Goal: Task Accomplishment & Management: Use online tool/utility

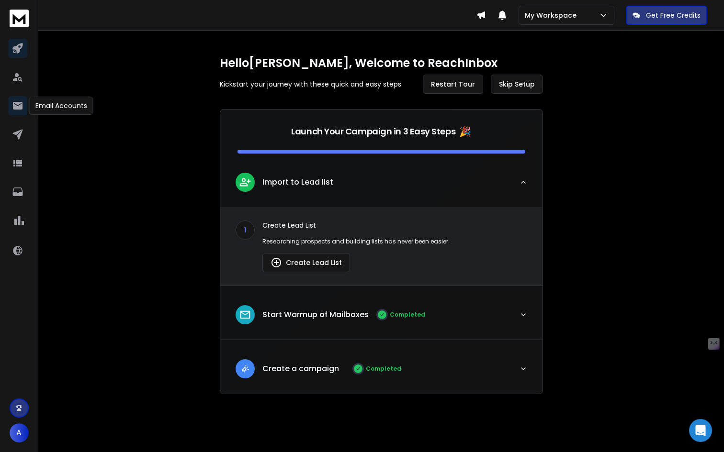
click at [13, 101] on icon at bounding box center [17, 105] width 11 height 11
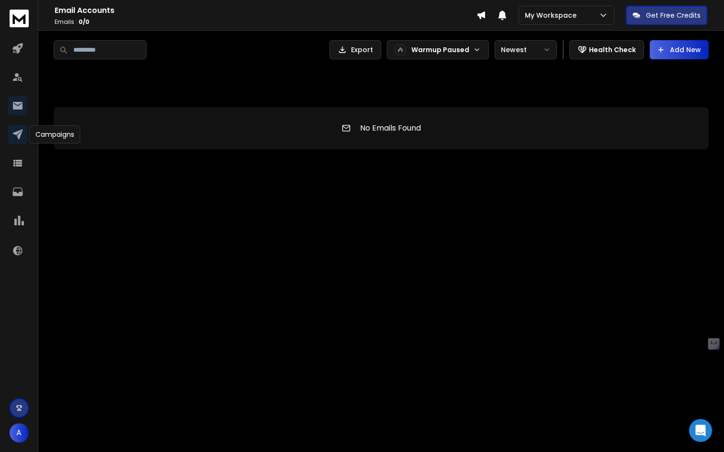
click at [16, 139] on icon at bounding box center [17, 134] width 11 height 11
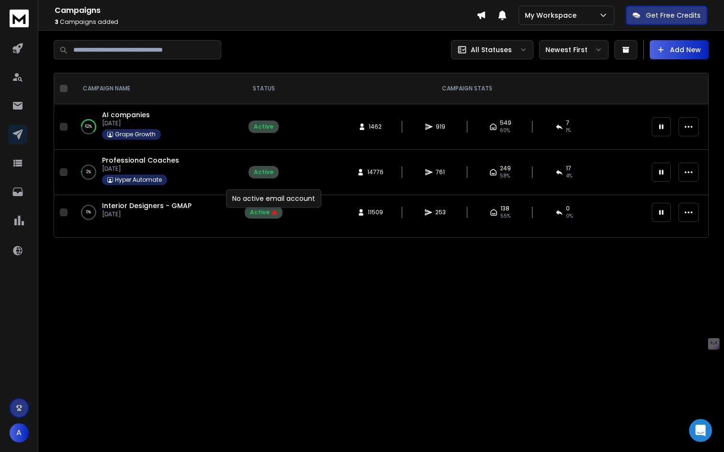
click at [272, 213] on icon at bounding box center [274, 212] width 5 height 4
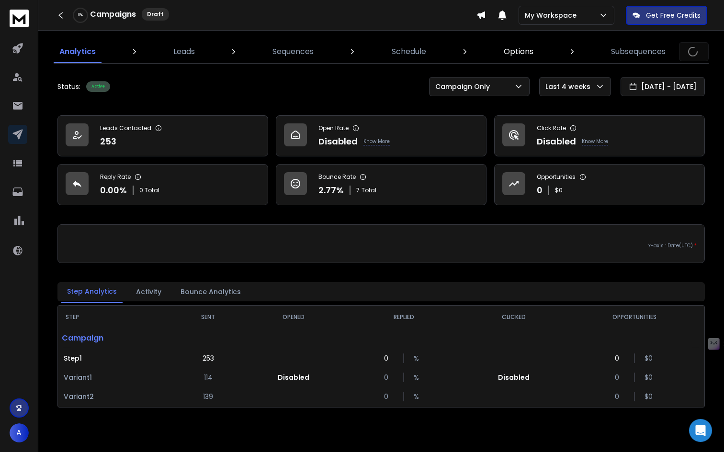
click at [527, 58] on link "Options" at bounding box center [518, 51] width 41 height 23
click at [523, 56] on p "Options" at bounding box center [518, 51] width 30 height 11
click at [515, 54] on p "Options" at bounding box center [518, 51] width 30 height 11
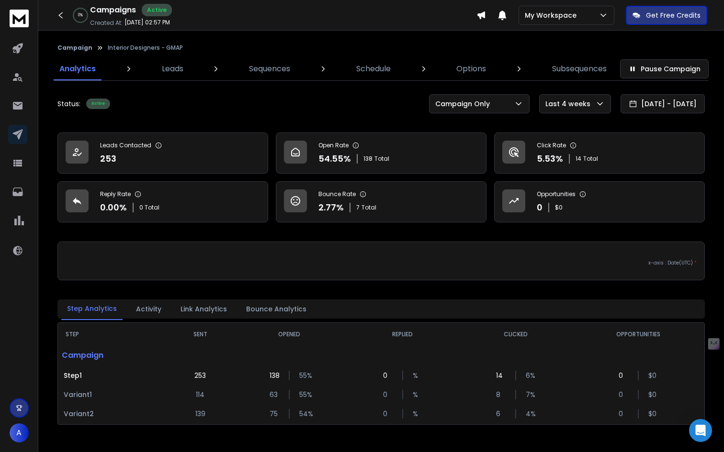
click at [507, 52] on div "Campaign Interior Designers - GMAP" at bounding box center [381, 47] width 655 height 15
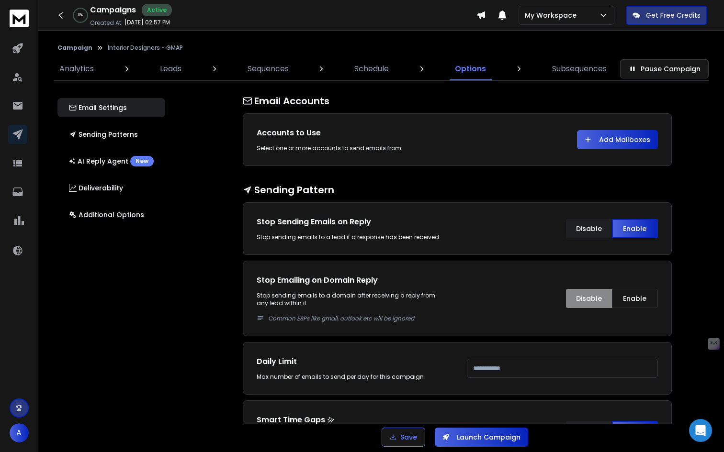
click at [588, 144] on button "Add Mailboxes" at bounding box center [617, 139] width 81 height 19
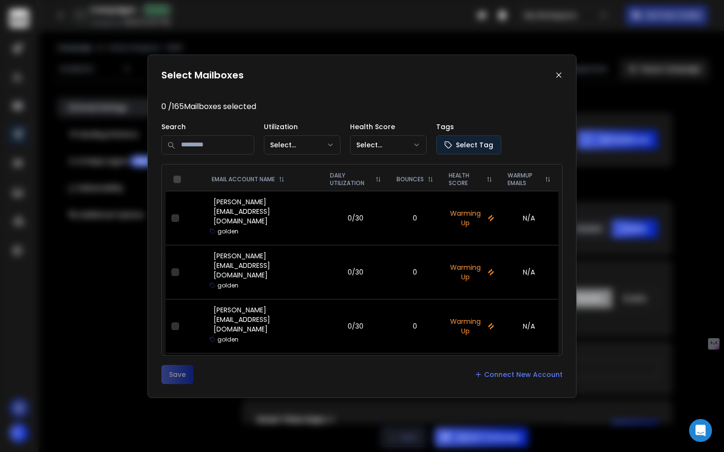
click at [472, 141] on button "Select Tag" at bounding box center [468, 144] width 65 height 19
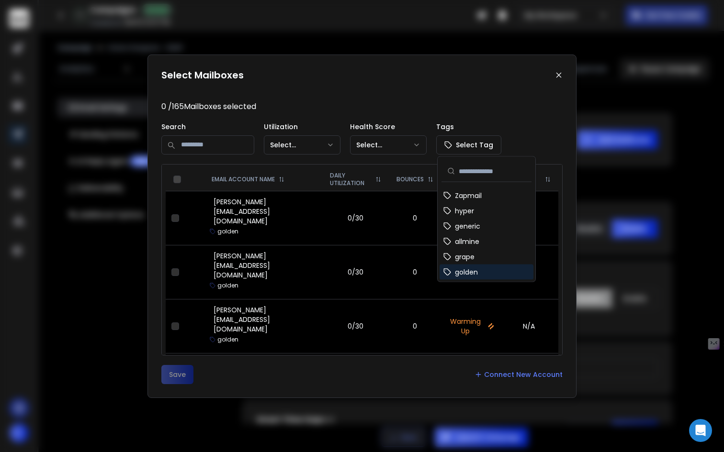
click at [468, 269] on span "golden" at bounding box center [466, 273] width 23 height 10
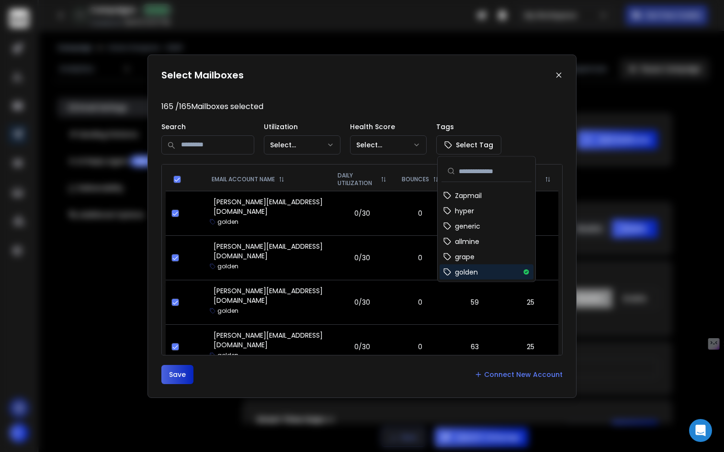
click at [271, 120] on div "165 / 165 Mailboxes selected Search Utilization Select... Health Score Select..…" at bounding box center [361, 242] width 401 height 283
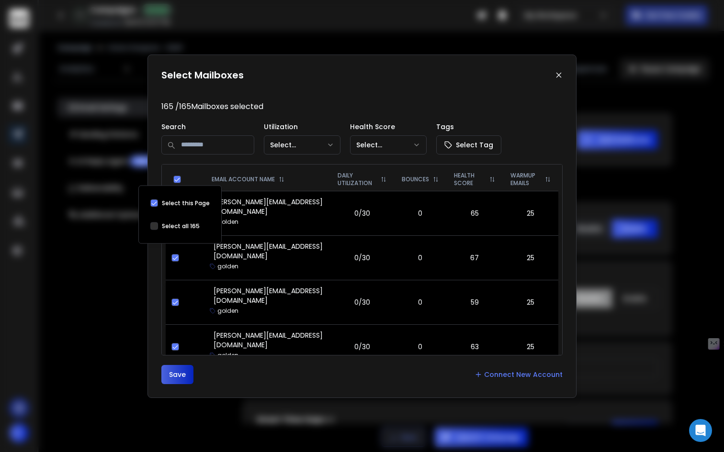
click at [179, 179] on button "Select this Page" at bounding box center [177, 180] width 8 height 8
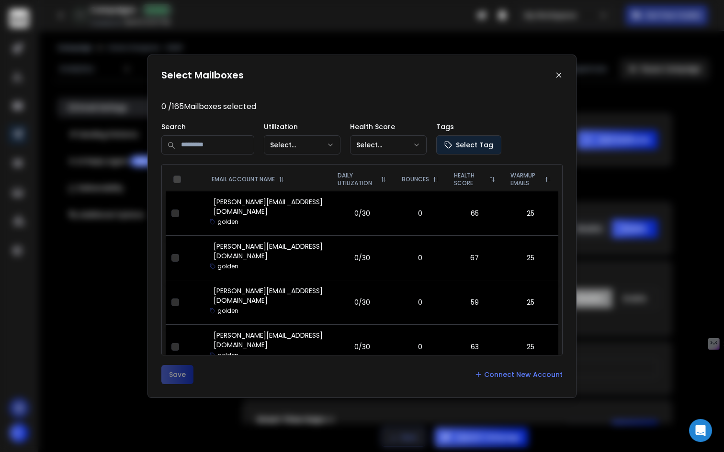
click at [458, 148] on button "Select Tag" at bounding box center [468, 144] width 65 height 19
click at [463, 196] on span "golden" at bounding box center [466, 196] width 23 height 10
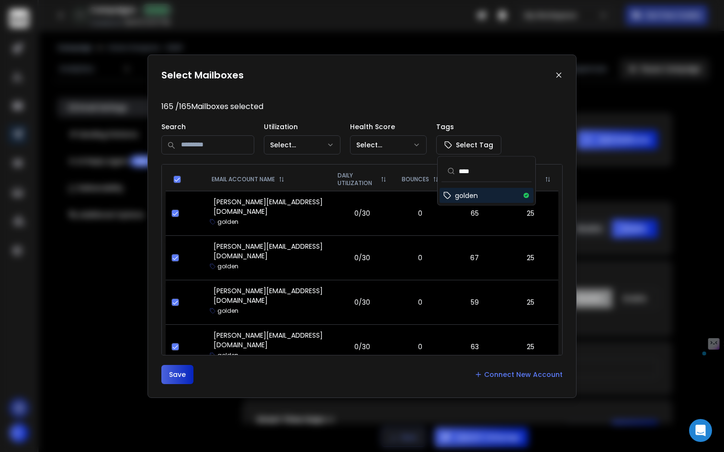
drag, startPoint x: 486, startPoint y: 176, endPoint x: 457, endPoint y: 168, distance: 30.6
click at [457, 168] on div "****" at bounding box center [486, 172] width 90 height 22
type input "*"
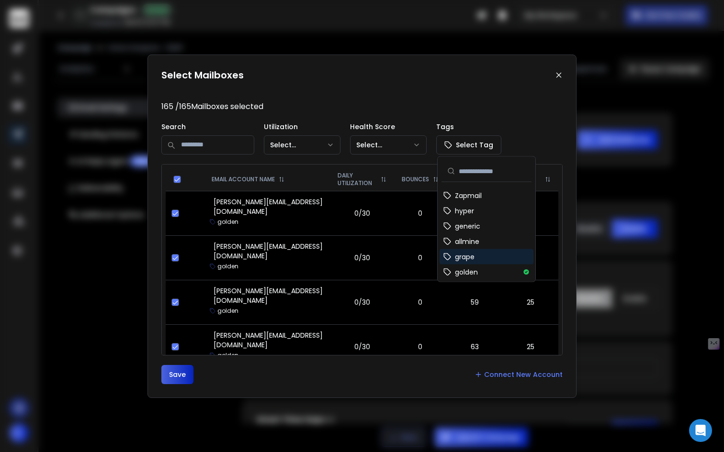
click at [492, 256] on div "grape" at bounding box center [486, 257] width 86 height 10
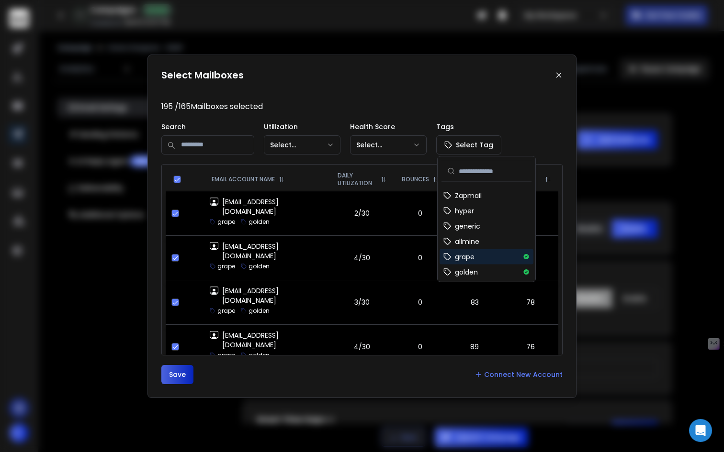
click at [492, 255] on div "grape" at bounding box center [486, 257] width 86 height 10
click at [532, 131] on div "Search Utilization Select... Health Score Select... Tags Select Tag" at bounding box center [361, 138] width 401 height 33
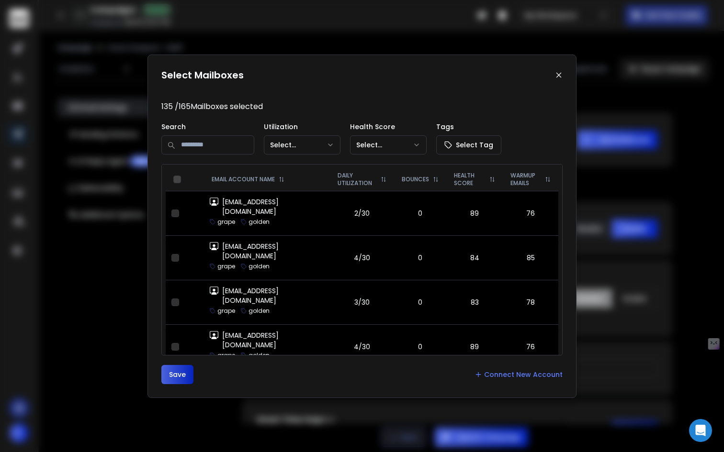
click at [379, 145] on button "Select..." at bounding box center [388, 144] width 77 height 19
click at [313, 141] on button "Select..." at bounding box center [302, 144] width 77 height 19
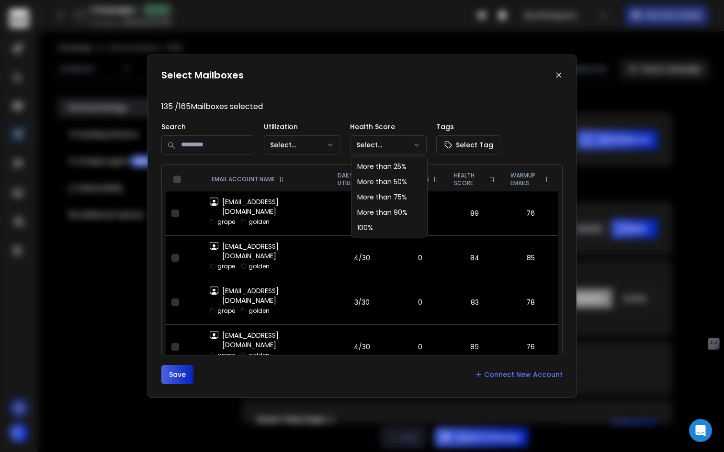
click at [356, 145] on button "Select..." at bounding box center [388, 144] width 77 height 19
click at [402, 147] on button "Select..." at bounding box center [388, 144] width 77 height 19
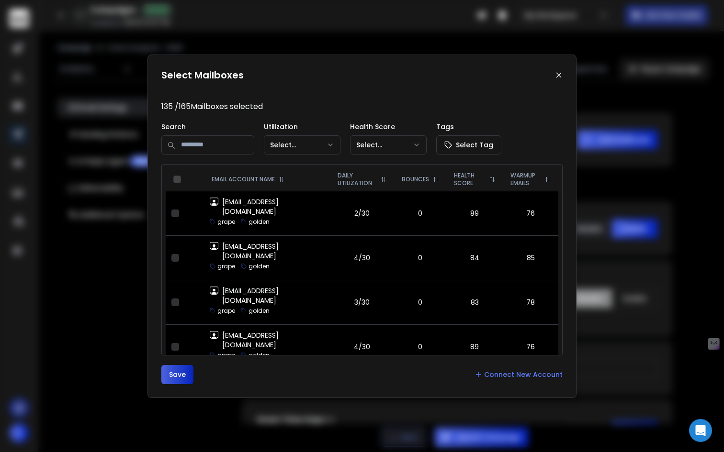
click at [352, 128] on p "Health Score" at bounding box center [388, 127] width 77 height 10
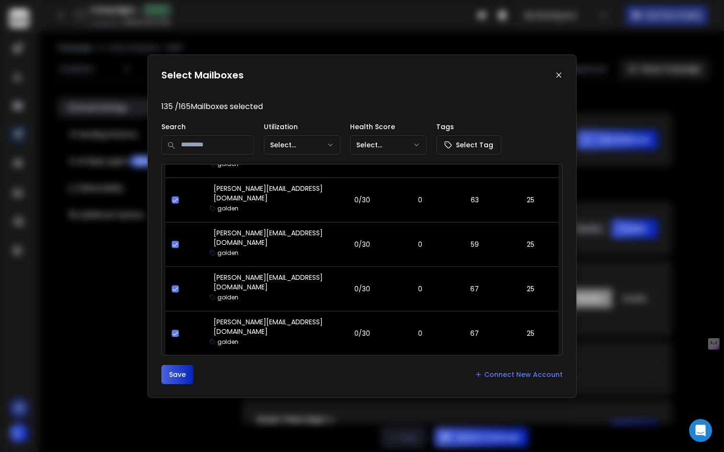
scroll to position [1974, 0]
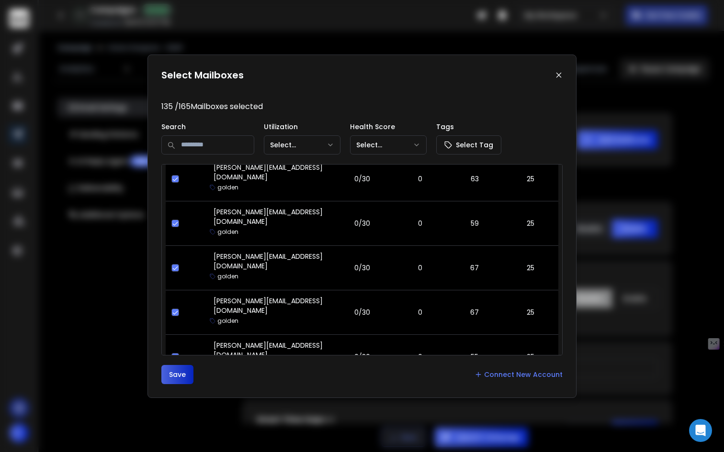
click at [170, 372] on button "Save" at bounding box center [177, 374] width 32 height 19
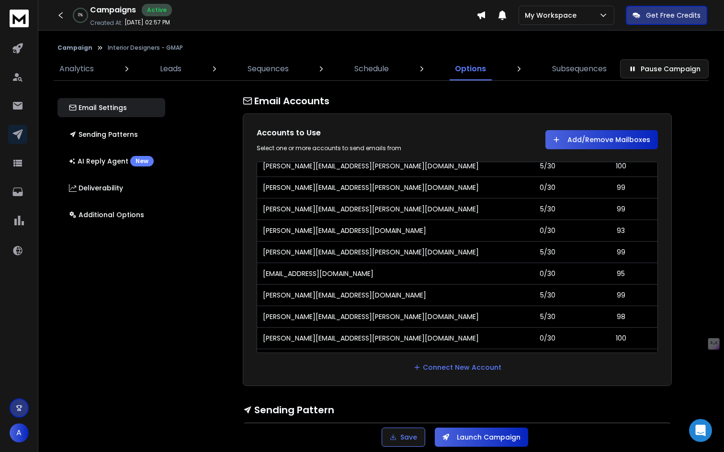
scroll to position [0, 0]
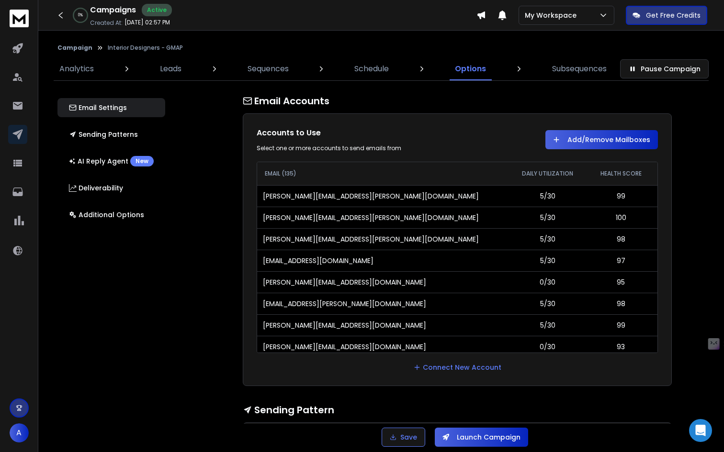
click at [560, 137] on button "Add/Remove Mailboxes" at bounding box center [601, 139] width 112 height 19
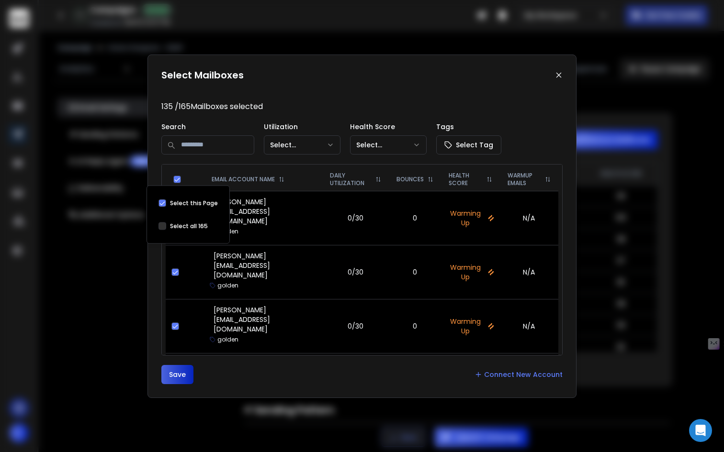
click at [163, 202] on button "Select this Page" at bounding box center [162, 204] width 8 height 8
click at [160, 203] on button "Select this Page" at bounding box center [162, 204] width 8 height 8
click at [221, 148] on input at bounding box center [207, 144] width 93 height 19
type input "******"
click at [237, 149] on input "******" at bounding box center [207, 144] width 93 height 19
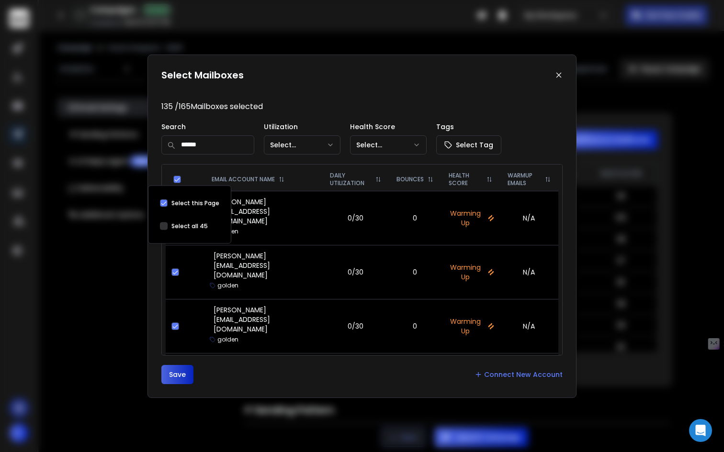
click at [177, 182] on button "Select this Page" at bounding box center [177, 180] width 8 height 8
drag, startPoint x: 164, startPoint y: 226, endPoint x: 172, endPoint y: 221, distance: 10.1
click at [164, 226] on button "Select this Page" at bounding box center [164, 227] width 8 height 8
click at [217, 146] on input "******" at bounding box center [207, 144] width 93 height 19
drag, startPoint x: 233, startPoint y: 145, endPoint x: 178, endPoint y: 141, distance: 55.6
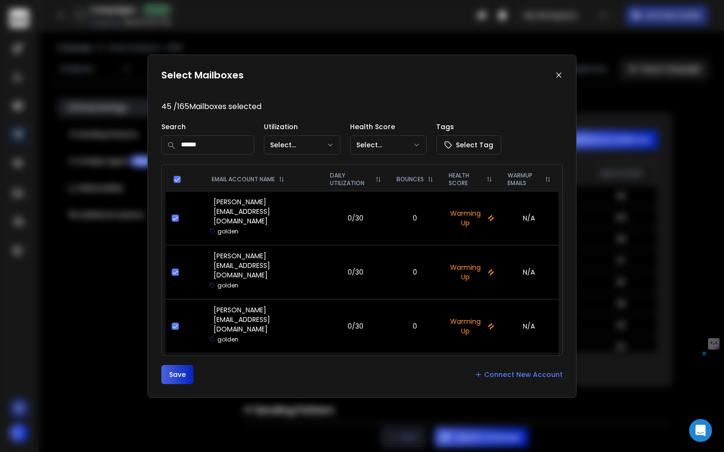
click at [178, 141] on input "******" at bounding box center [207, 144] width 93 height 19
type input "**"
click at [459, 145] on button "Select Tag" at bounding box center [468, 144] width 65 height 19
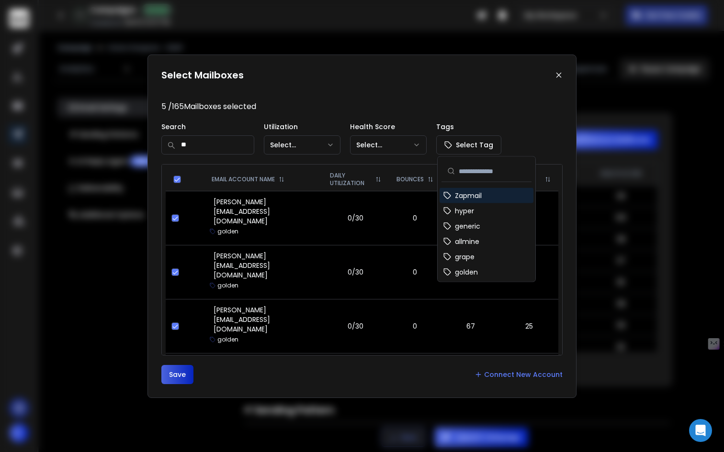
click at [559, 75] on icon at bounding box center [558, 74] width 5 height 5
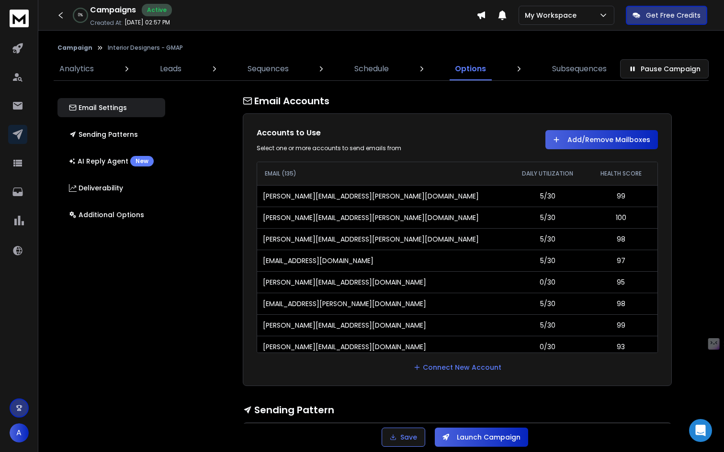
click at [594, 139] on button "Add/Remove Mailboxes" at bounding box center [601, 139] width 112 height 19
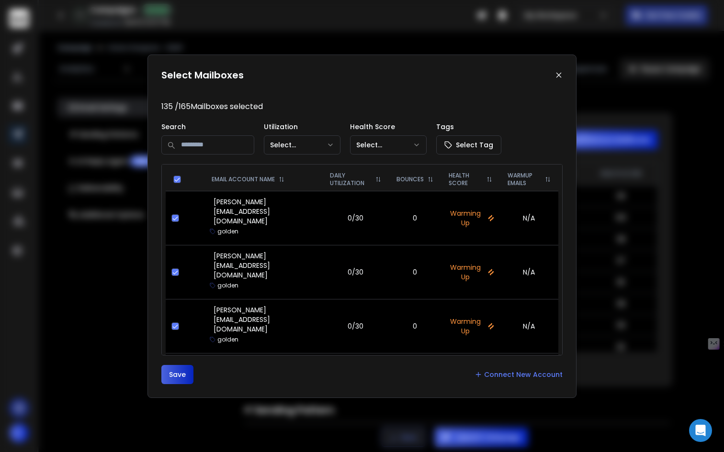
click at [218, 144] on input at bounding box center [207, 144] width 93 height 19
type input "******"
click at [165, 224] on button "Select this Page" at bounding box center [164, 227] width 8 height 8
click at [176, 378] on button "Save" at bounding box center [177, 374] width 32 height 19
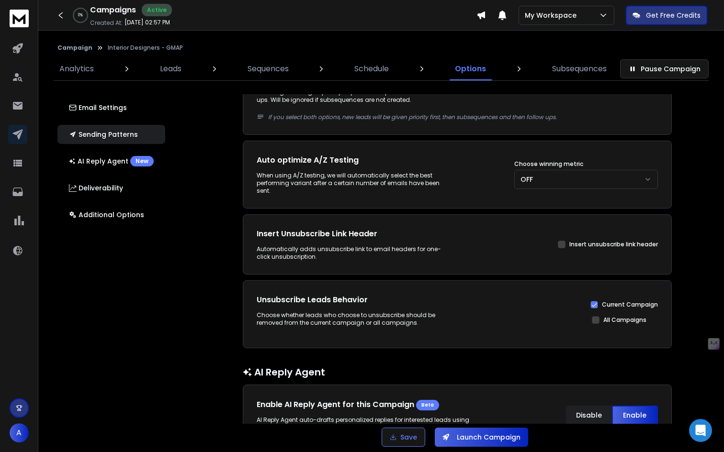
scroll to position [729, 0]
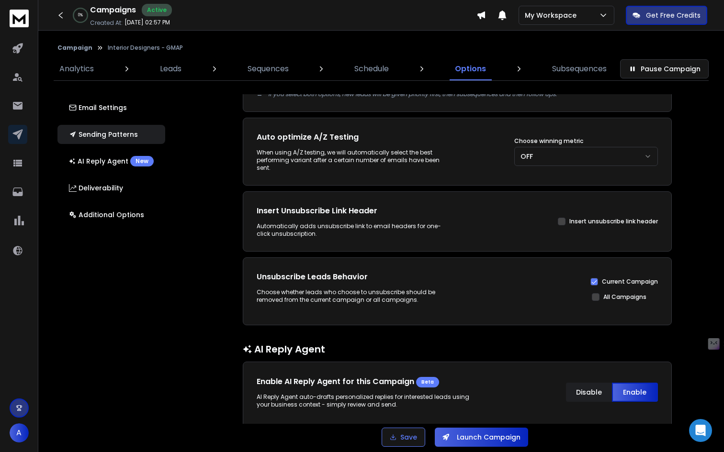
click at [469, 436] on button "Launch Campaign" at bounding box center [481, 437] width 93 height 19
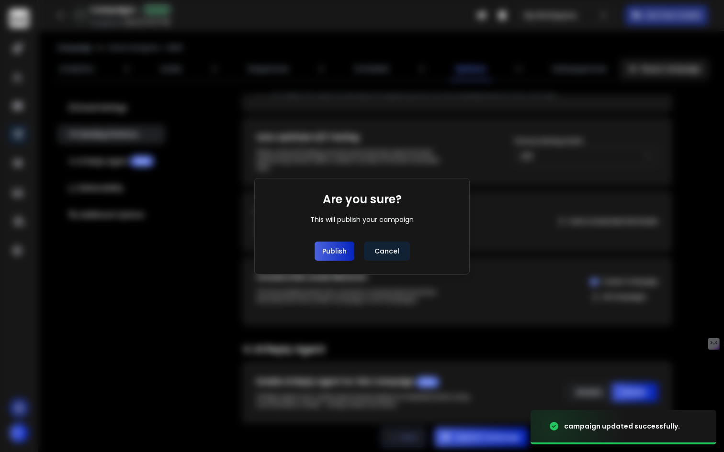
click at [348, 254] on button "Publish" at bounding box center [334, 251] width 40 height 19
